Goal: Task Accomplishment & Management: Manage account settings

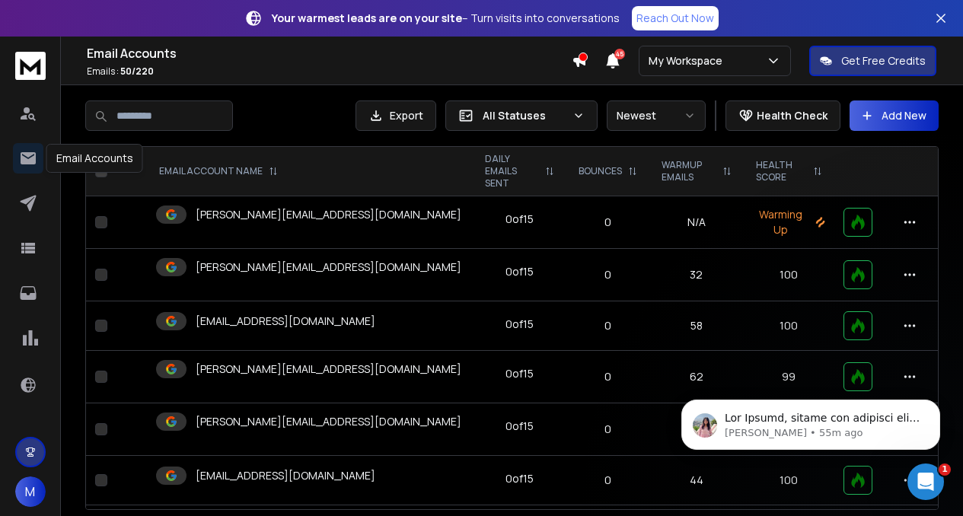
click at [39, 161] on link at bounding box center [28, 158] width 30 height 30
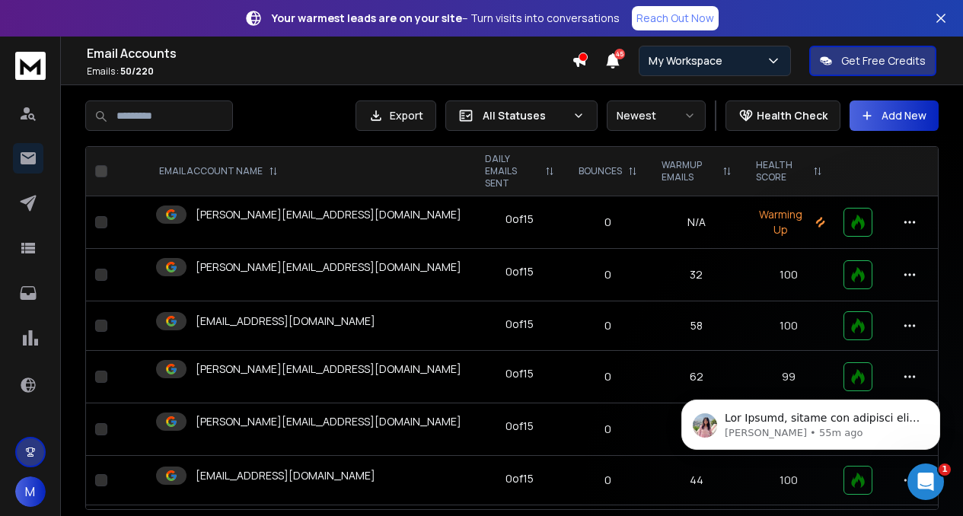
click at [778, 46] on button "My Workspace" at bounding box center [714, 61] width 152 height 30
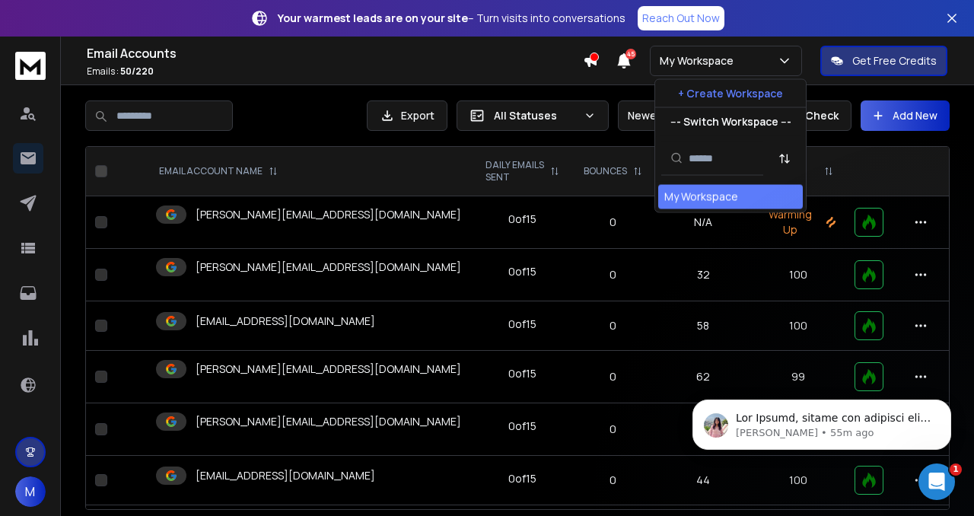
click at [762, 127] on p "--- Switch Workspace ---" at bounding box center [730, 121] width 121 height 15
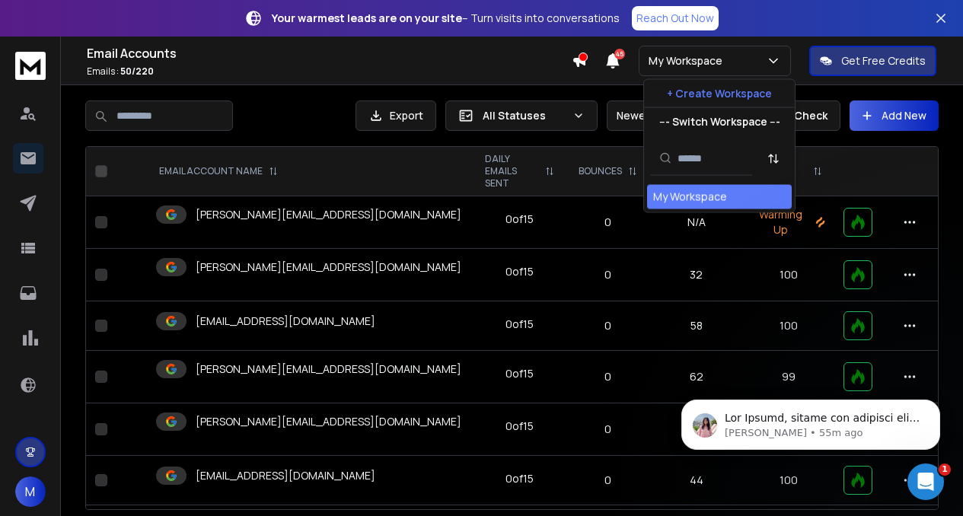
click at [230, 87] on div "Export All Statuses Newest Health Check Add New EMAIL ACCOUNT NAME DAILY EMAILS…" at bounding box center [512, 305] width 902 height 440
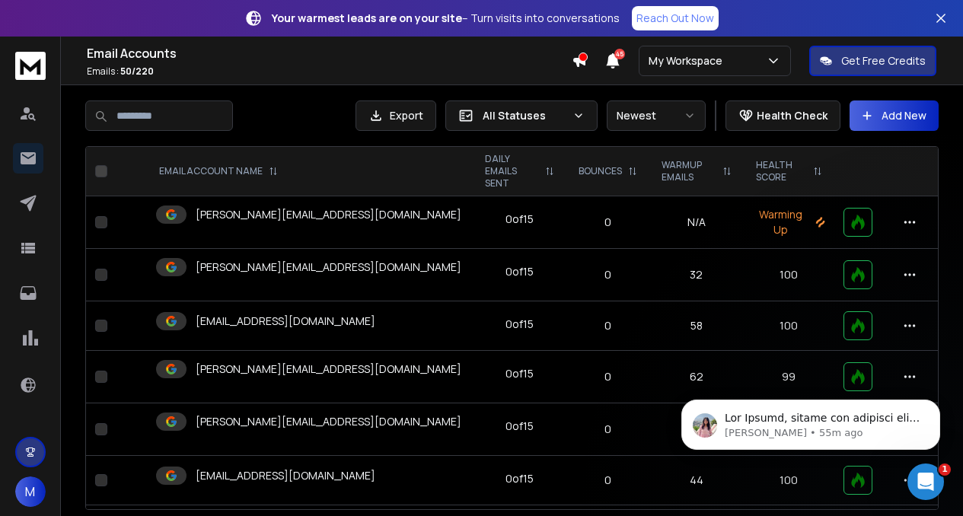
click at [941, 23] on icon at bounding box center [941, 18] width 14 height 14
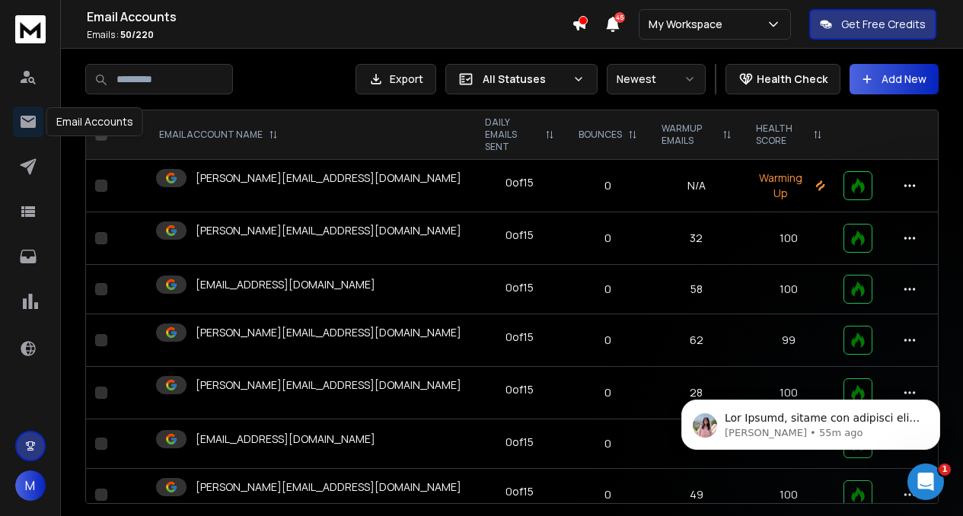
click at [24, 126] on icon at bounding box center [28, 122] width 15 height 12
click at [872, 81] on icon at bounding box center [866, 79] width 11 height 11
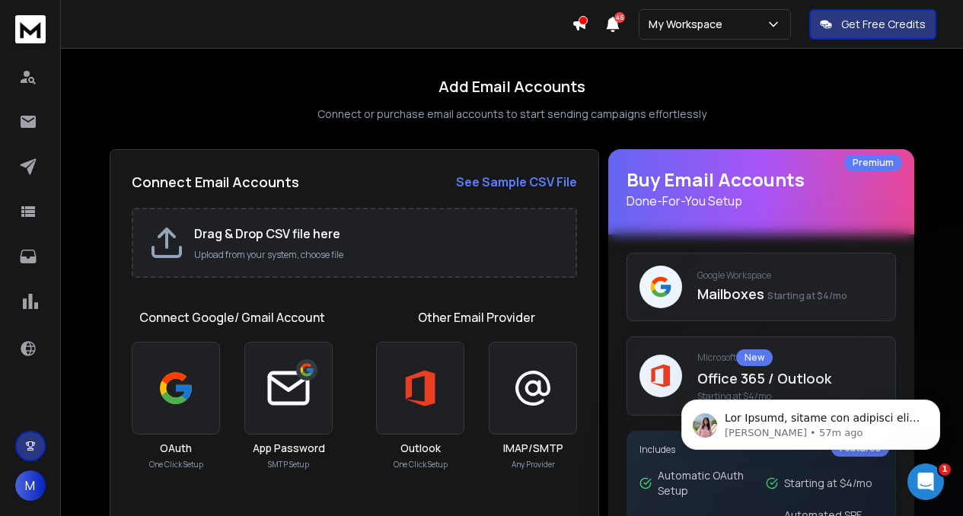
click at [160, 393] on icon at bounding box center [176, 388] width 38 height 46
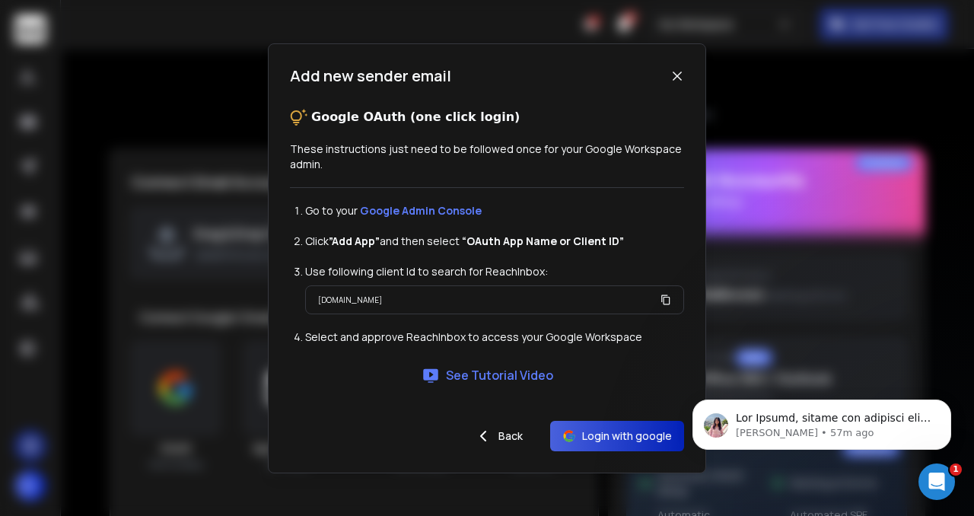
click at [593, 437] on button "Login with google" at bounding box center [617, 436] width 134 height 30
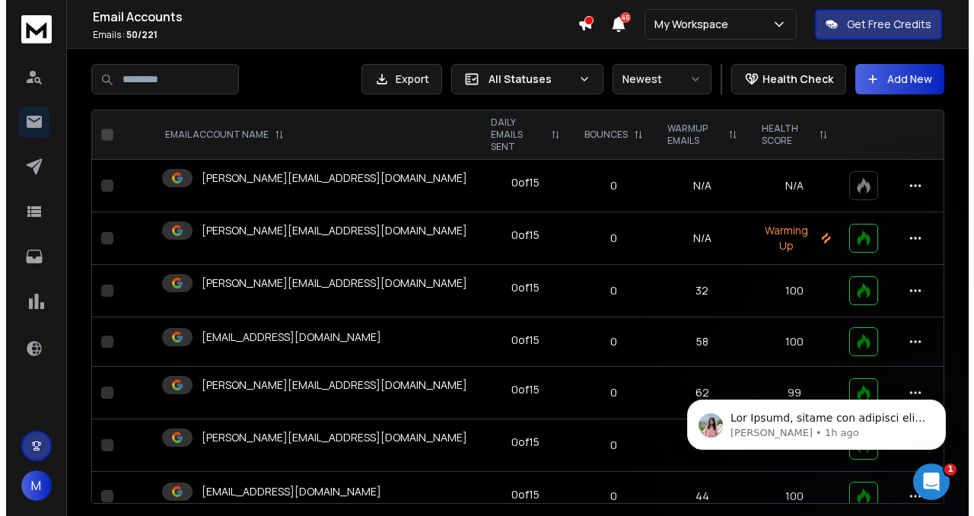
scroll to position [1, 0]
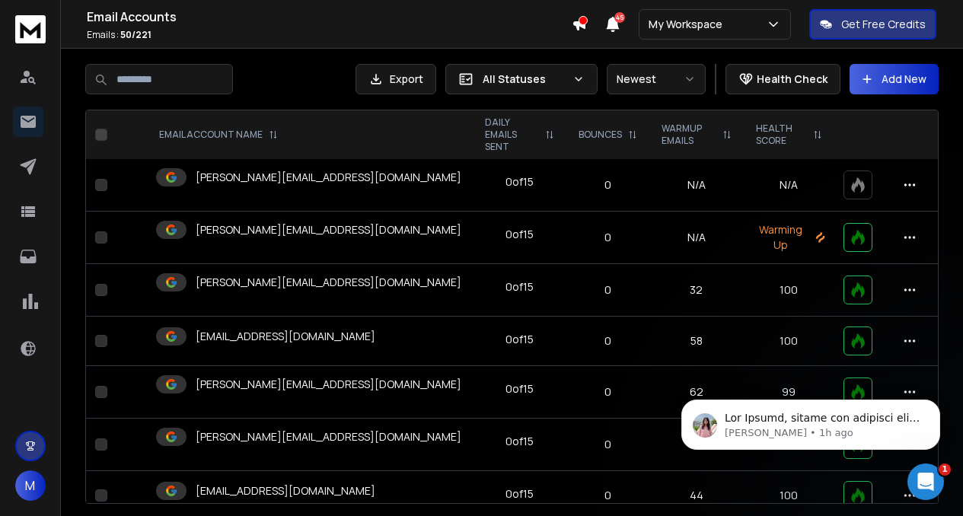
click at [874, 81] on button "Add New" at bounding box center [893, 79] width 89 height 30
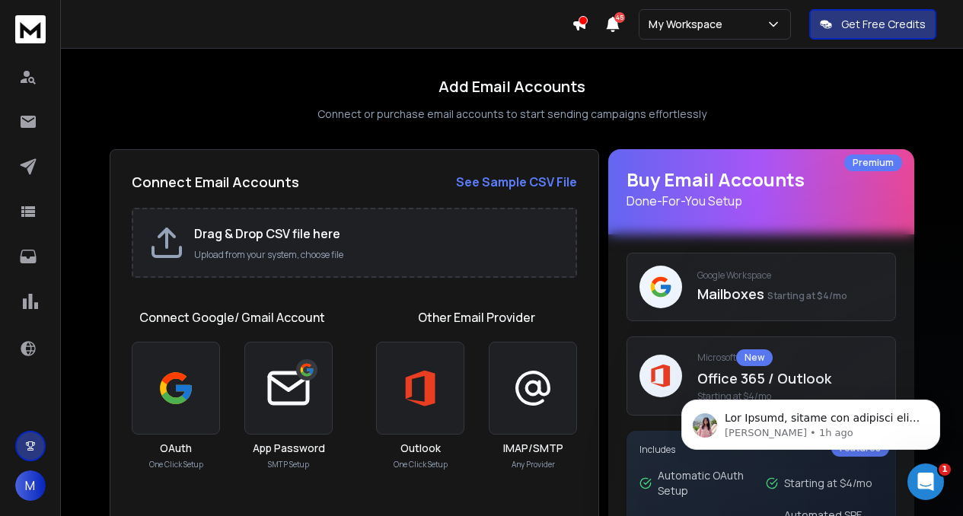
click at [167, 407] on icon at bounding box center [176, 388] width 38 height 46
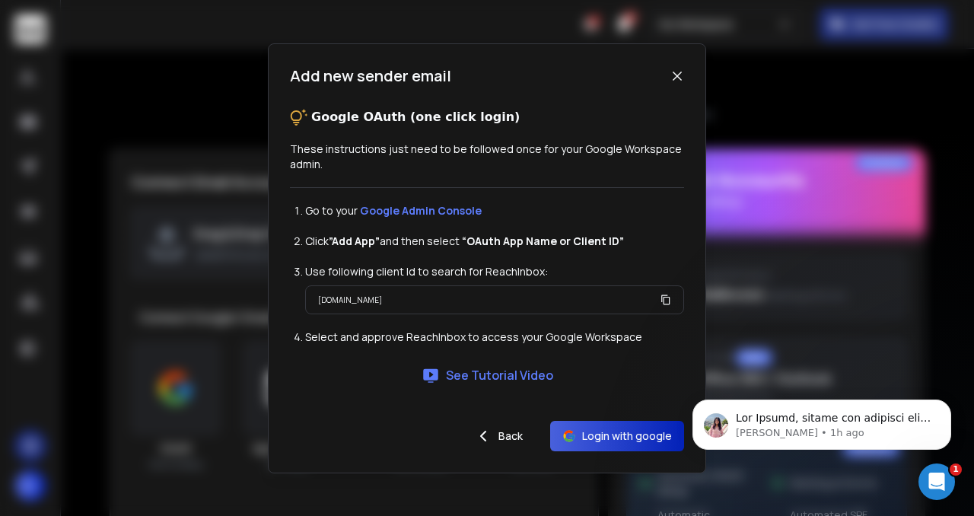
click at [606, 444] on button "Login with google" at bounding box center [617, 436] width 134 height 30
